Goal: Navigation & Orientation: Find specific page/section

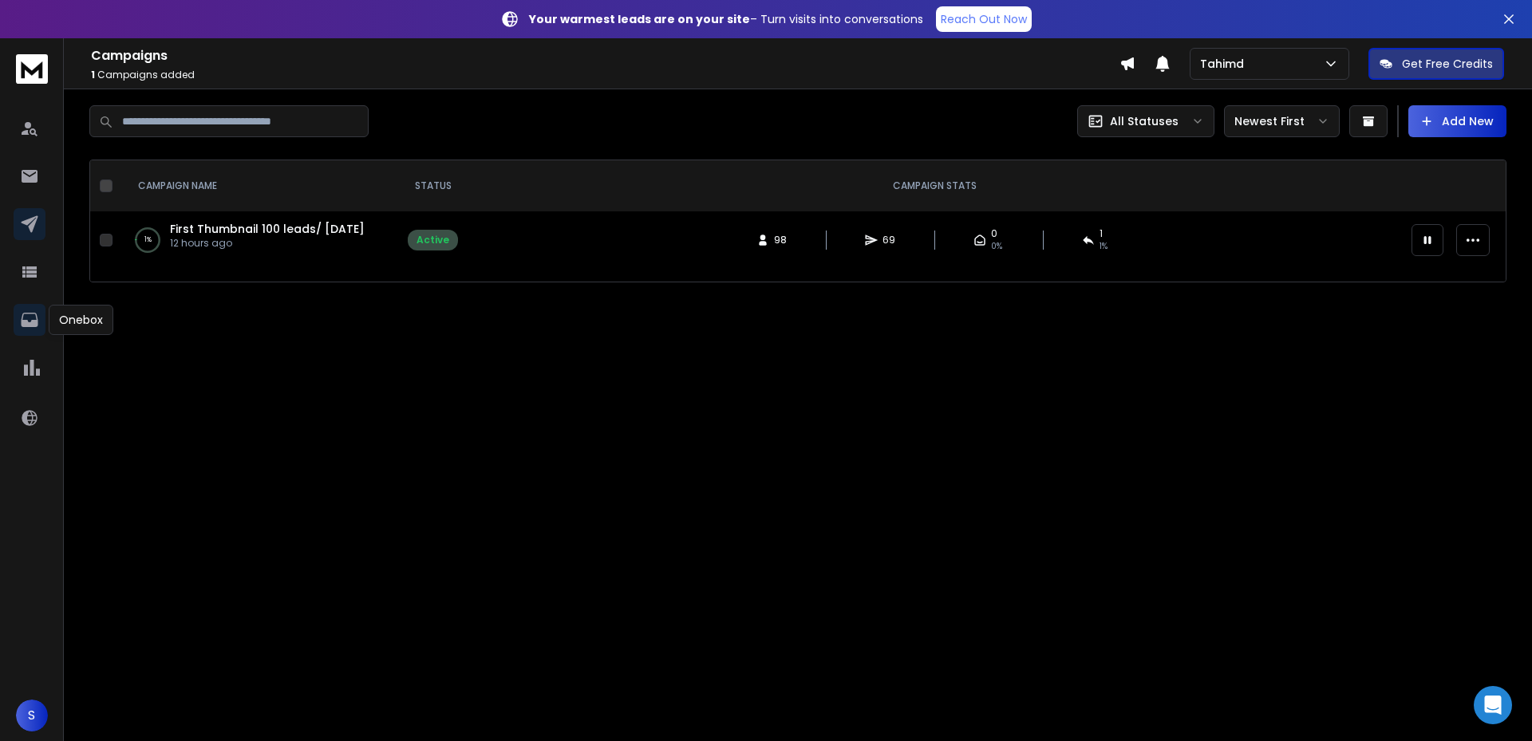
click at [28, 324] on icon at bounding box center [29, 320] width 17 height 14
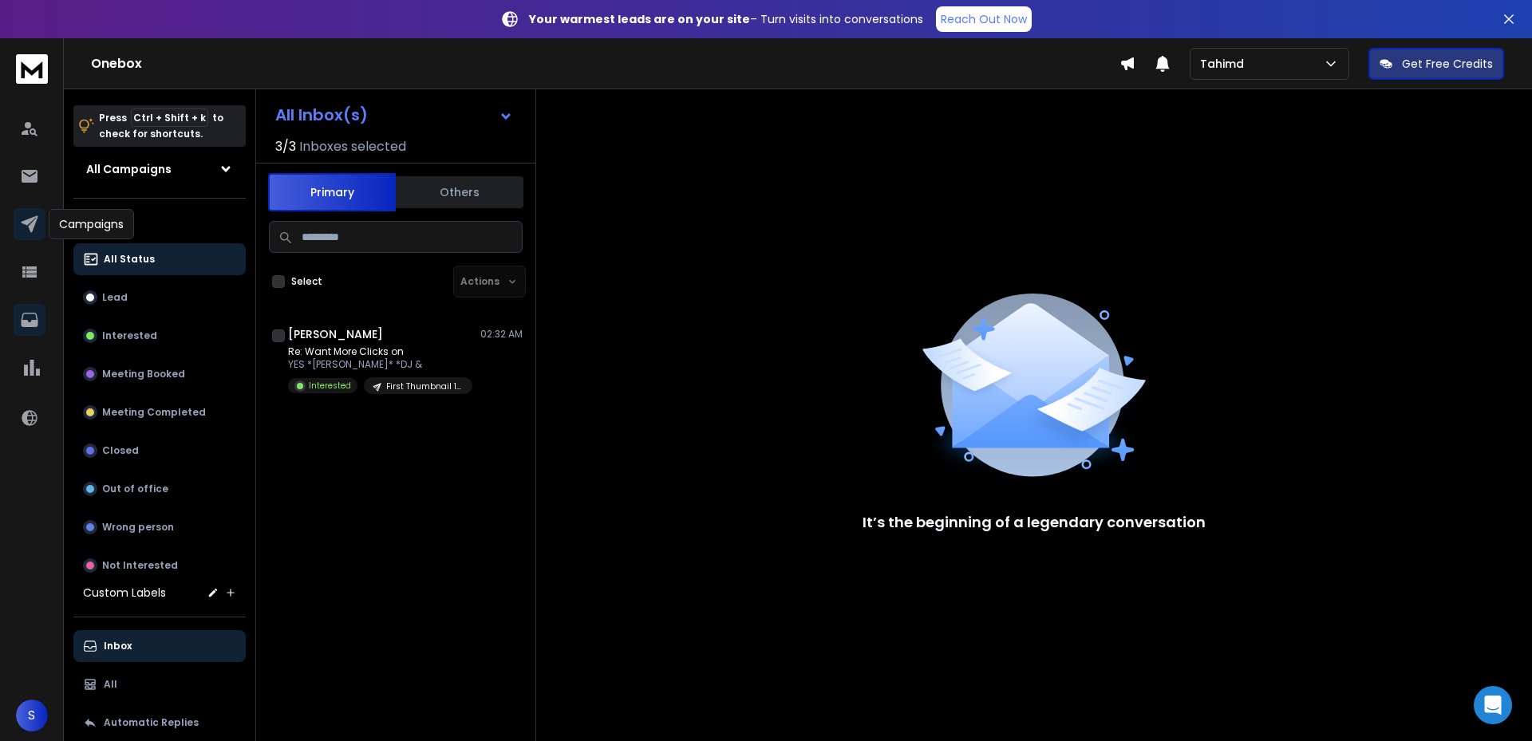
click at [43, 230] on link at bounding box center [30, 224] width 32 height 32
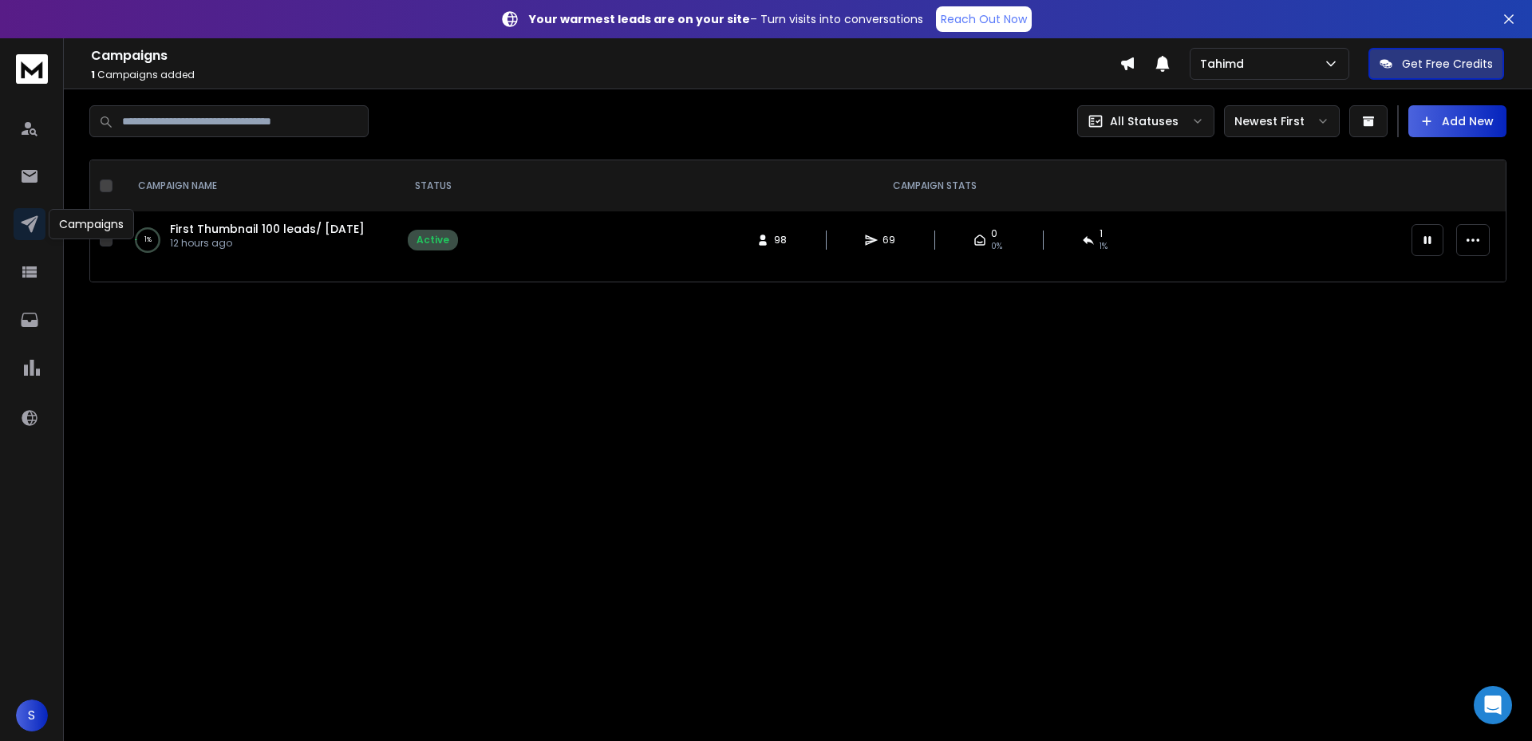
click at [275, 461] on div "Your warmest leads are on your site – Turn visits into conversations Reach Out …" at bounding box center [766, 370] width 1532 height 741
click at [33, 181] on icon at bounding box center [30, 176] width 16 height 13
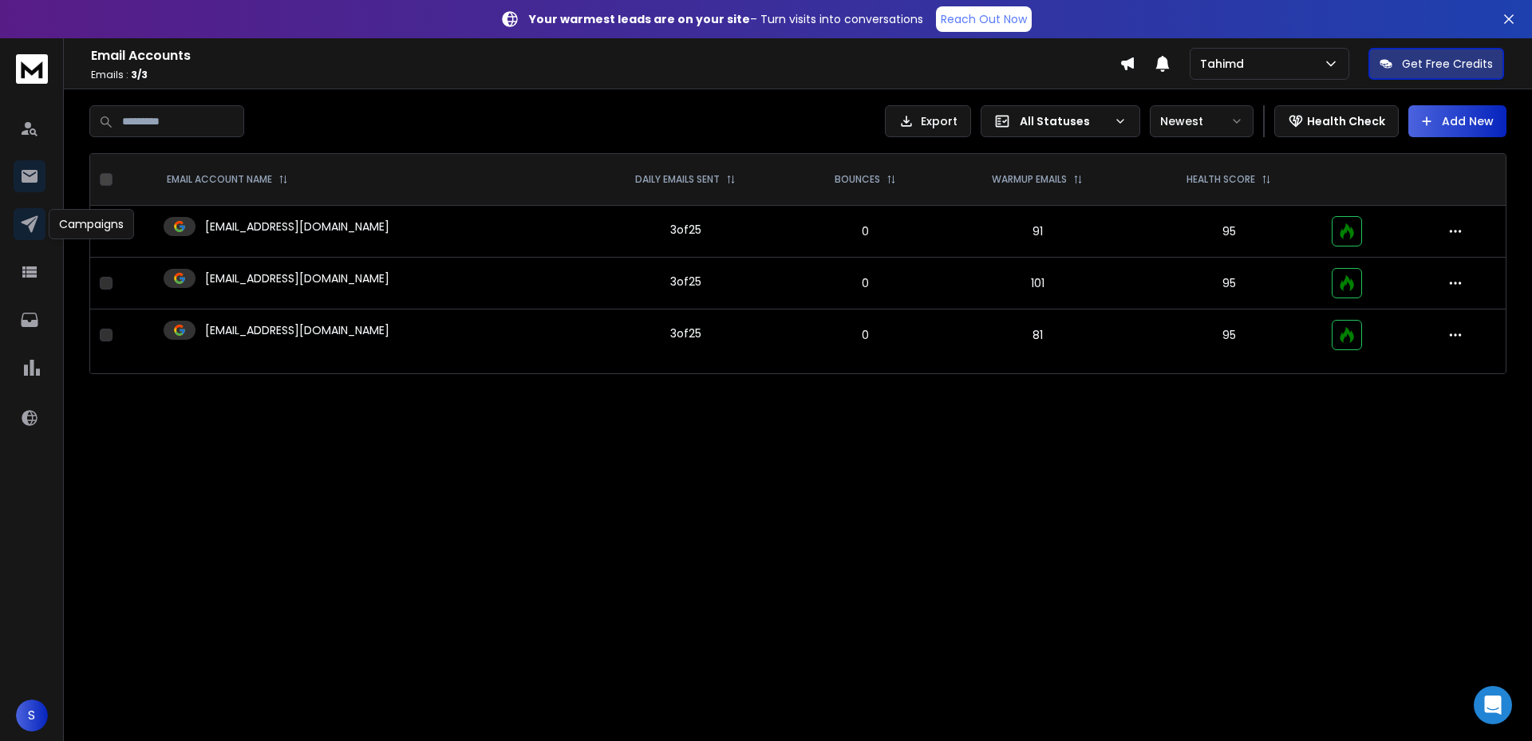
click at [35, 225] on icon at bounding box center [29, 224] width 19 height 19
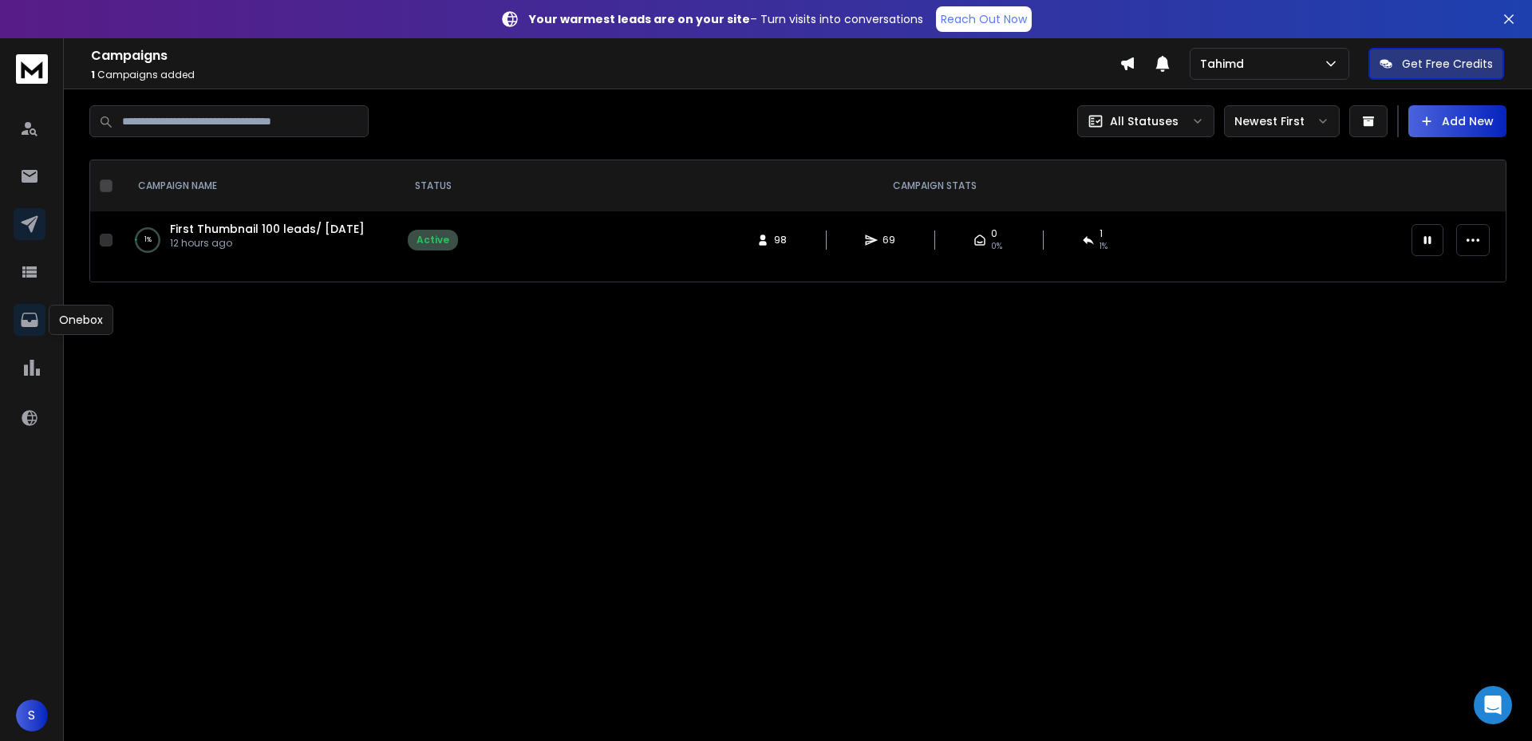
click at [34, 325] on icon at bounding box center [29, 320] width 17 height 14
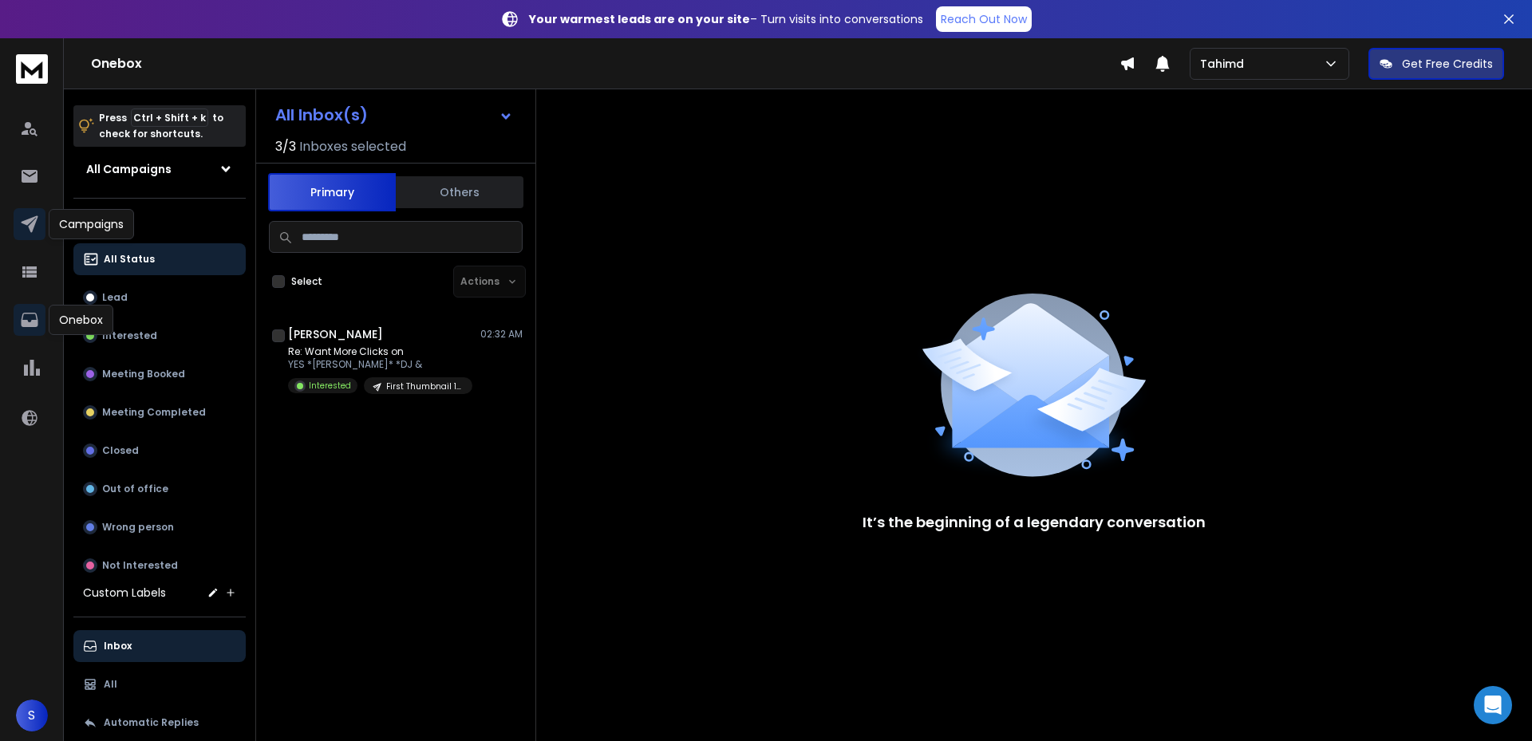
click at [32, 227] on icon at bounding box center [29, 223] width 17 height 17
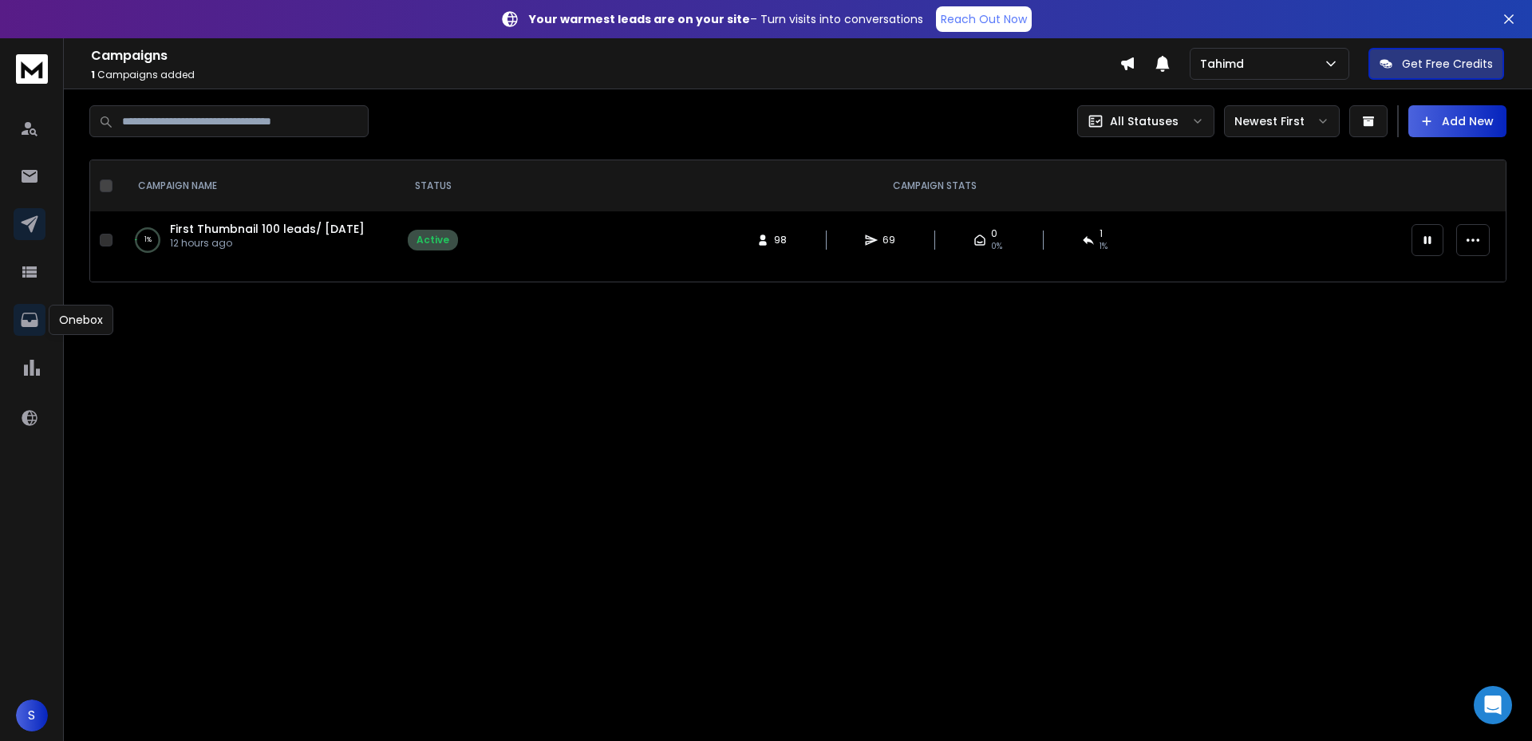
click at [23, 323] on icon at bounding box center [29, 320] width 17 height 14
